Goal: Navigation & Orientation: Find specific page/section

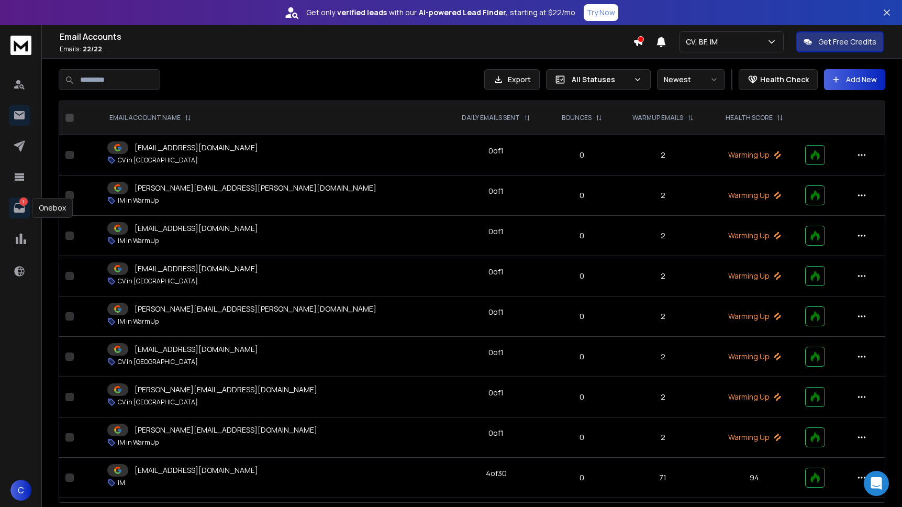
click at [23, 202] on p "1" at bounding box center [23, 201] width 8 height 8
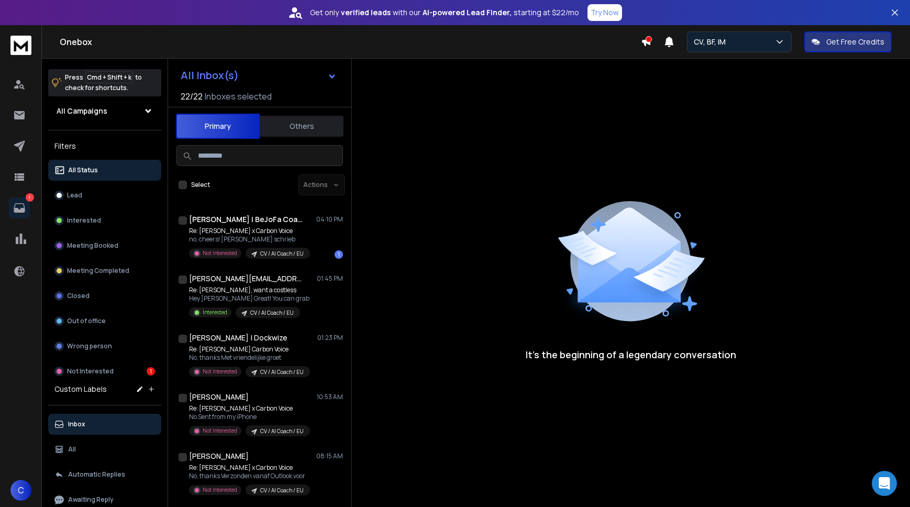
click at [770, 42] on div "CV, BF, IM" at bounding box center [739, 42] width 91 height 10
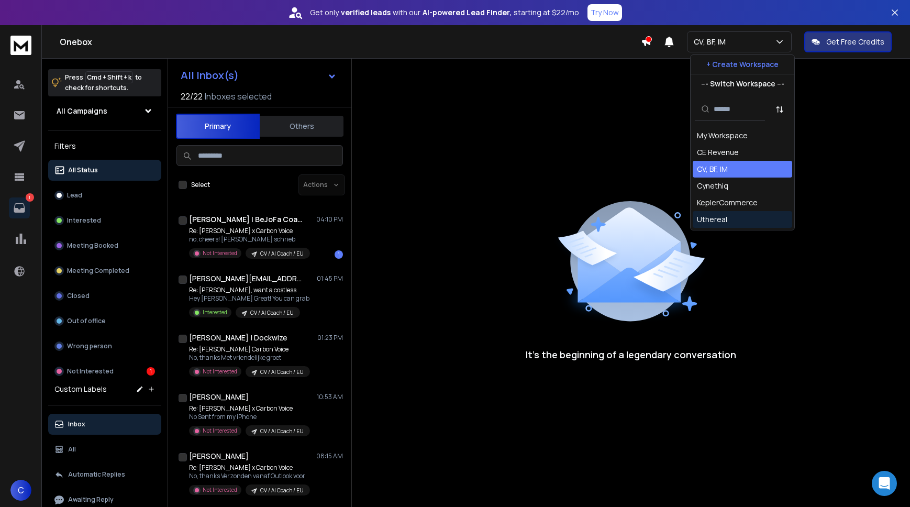
click at [728, 216] on div "Uthereal" at bounding box center [743, 219] width 100 height 17
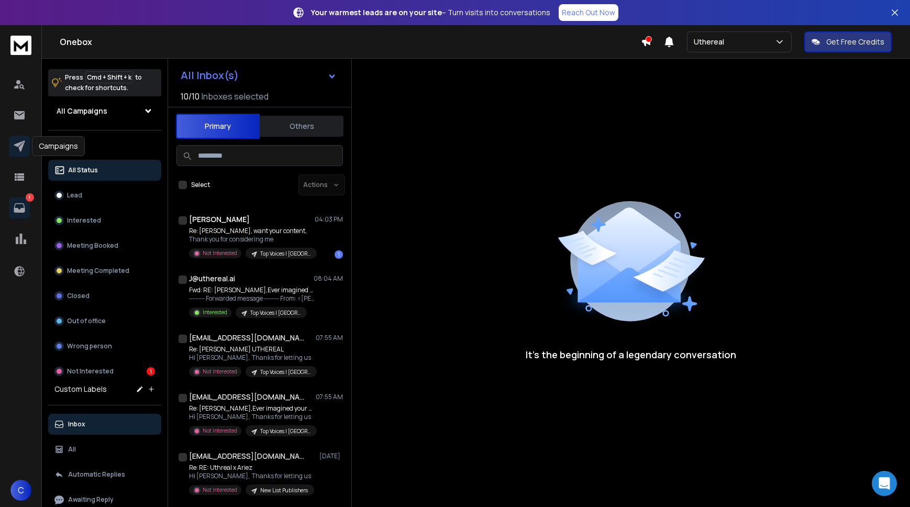
click at [27, 148] on link at bounding box center [19, 146] width 21 height 21
